Goal: Navigation & Orientation: Find specific page/section

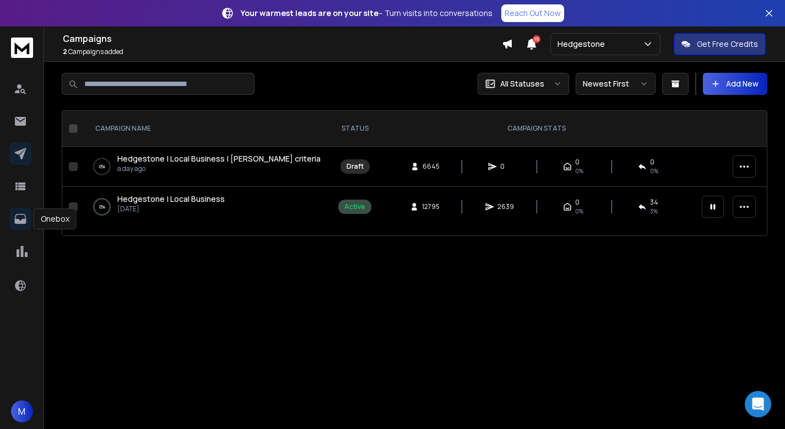
click at [21, 223] on icon at bounding box center [20, 219] width 12 height 10
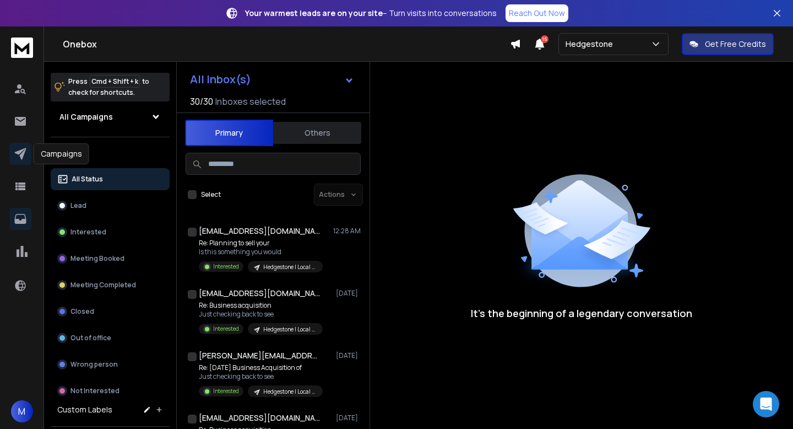
click at [21, 155] on icon at bounding box center [20, 154] width 12 height 12
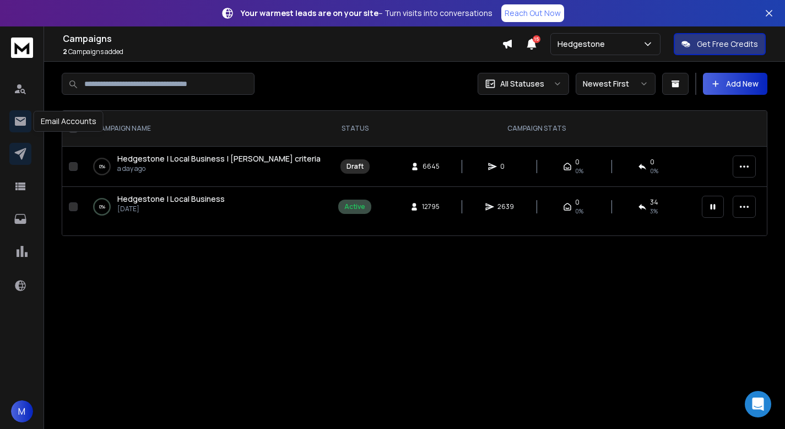
click at [24, 129] on link at bounding box center [20, 121] width 22 height 22
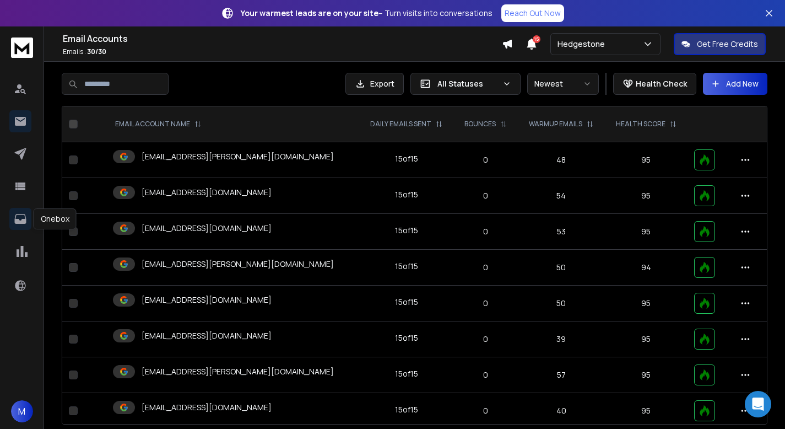
click at [23, 219] on icon at bounding box center [20, 219] width 12 height 10
